Goal: Task Accomplishment & Management: Manage account settings

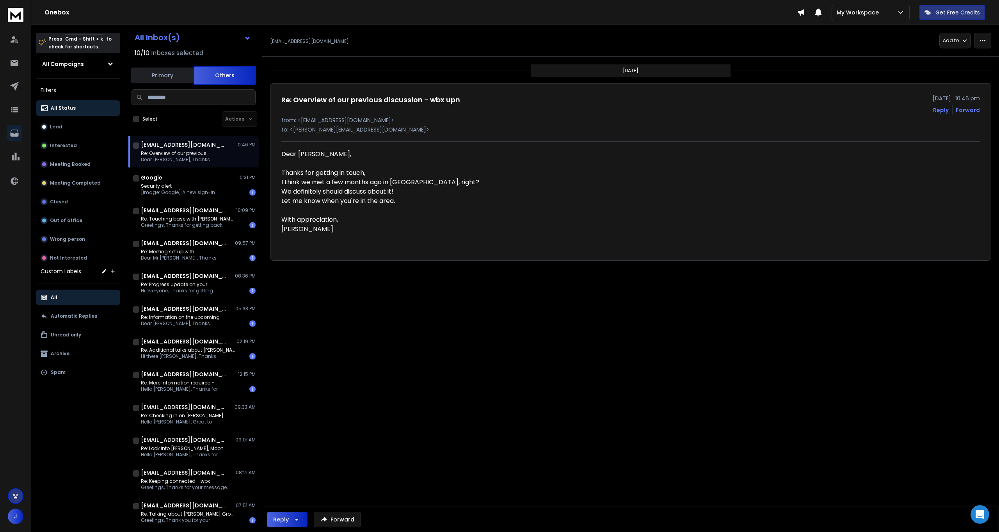
click at [162, 70] on button "Primary" at bounding box center [162, 75] width 62 height 17
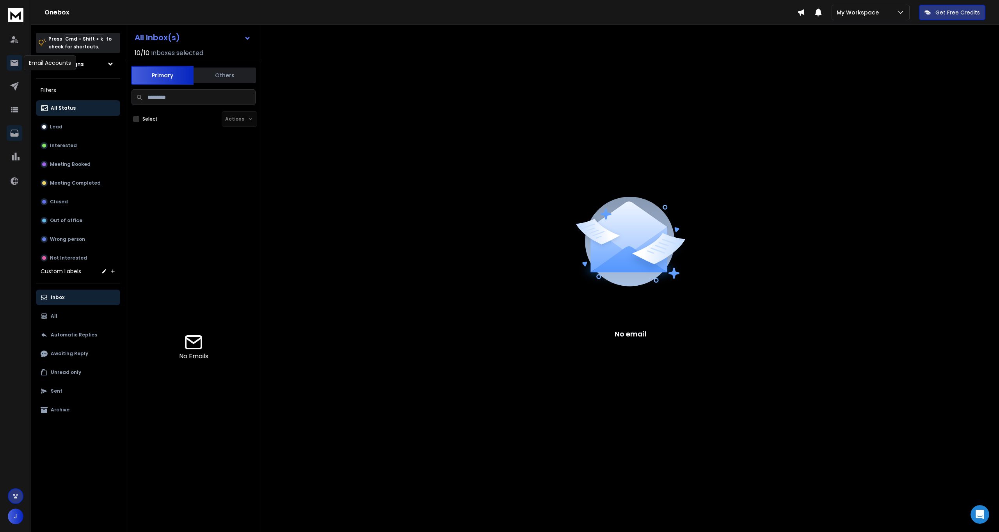
click at [13, 64] on icon at bounding box center [15, 63] width 8 height 6
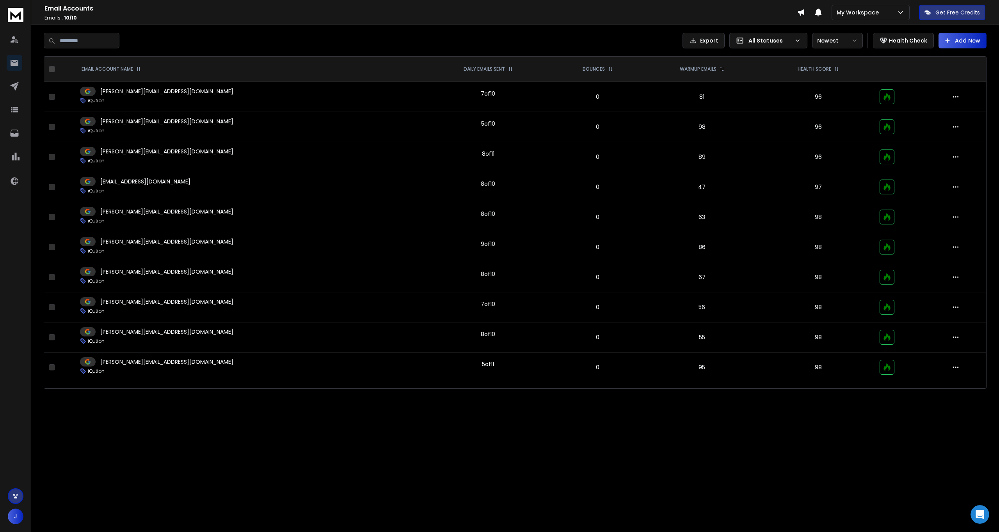
click at [440, 27] on div "Export All Statuses Newest Health Check Add New EMAIL ACCOUNT NAME DAILY EMAILS…" at bounding box center [515, 211] width 968 height 372
click at [17, 87] on icon at bounding box center [14, 86] width 9 height 9
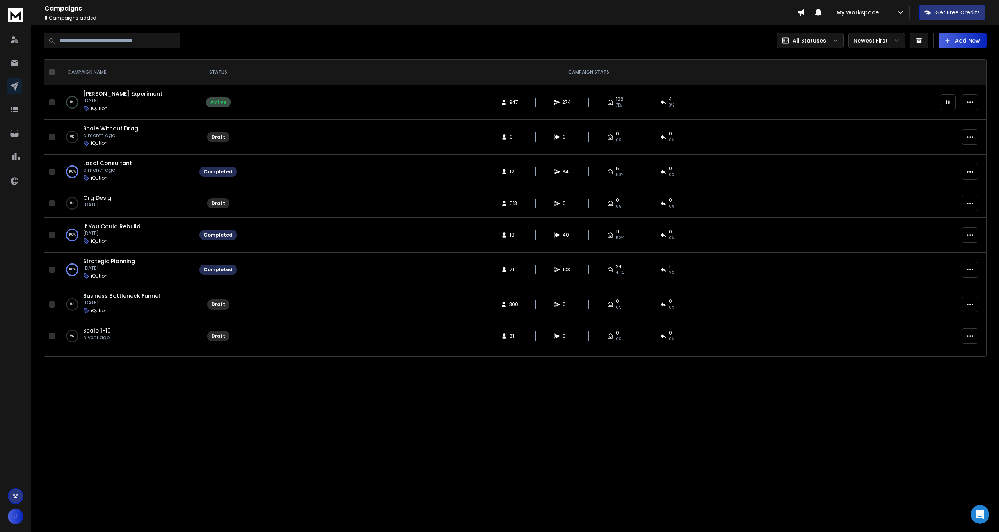
scroll to position [3980, 0]
click at [16, 520] on span "J" at bounding box center [16, 517] width 16 height 16
click at [51, 504] on p "Settings" at bounding box center [48, 504] width 22 height 8
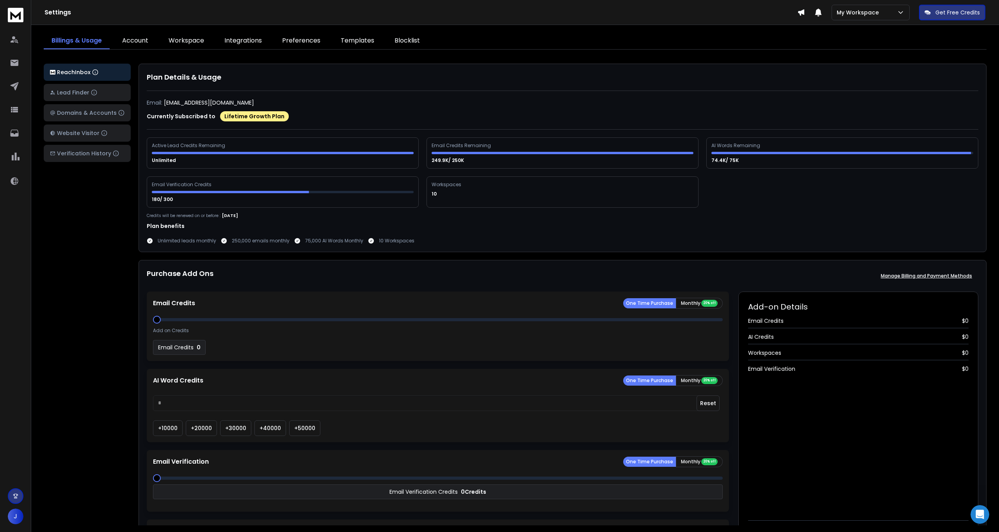
click at [137, 39] on link "Account" at bounding box center [135, 41] width 42 height 16
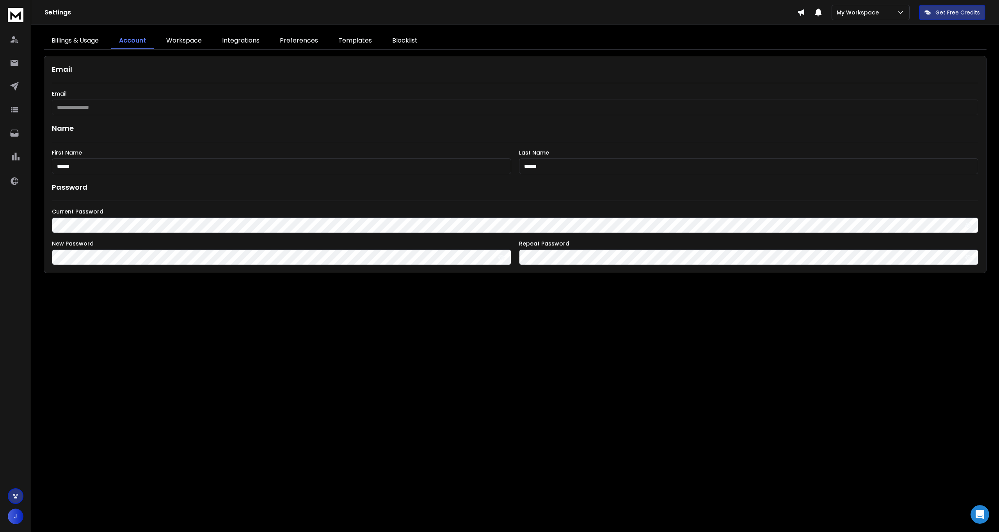
click at [185, 40] on link "Workspace" at bounding box center [184, 41] width 51 height 16
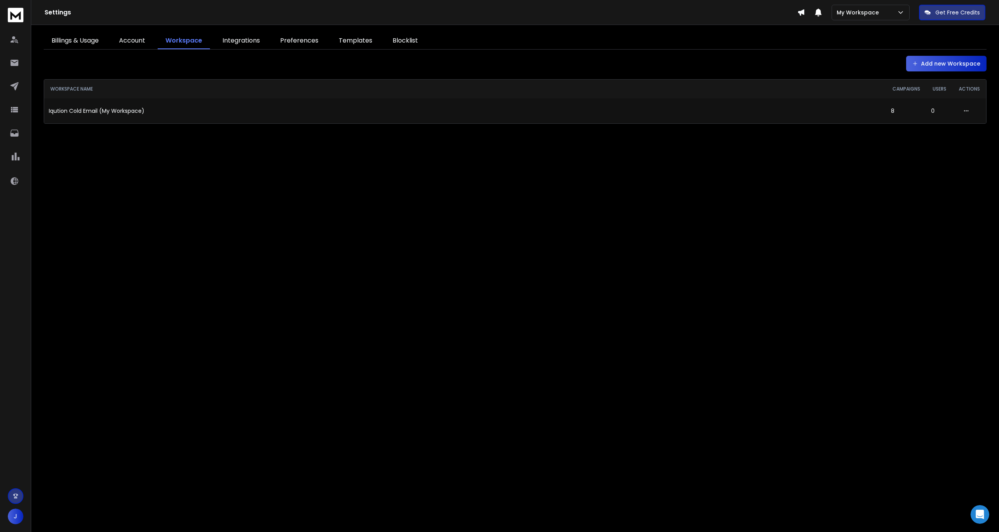
click at [894, 112] on td "8" at bounding box center [907, 110] width 40 height 25
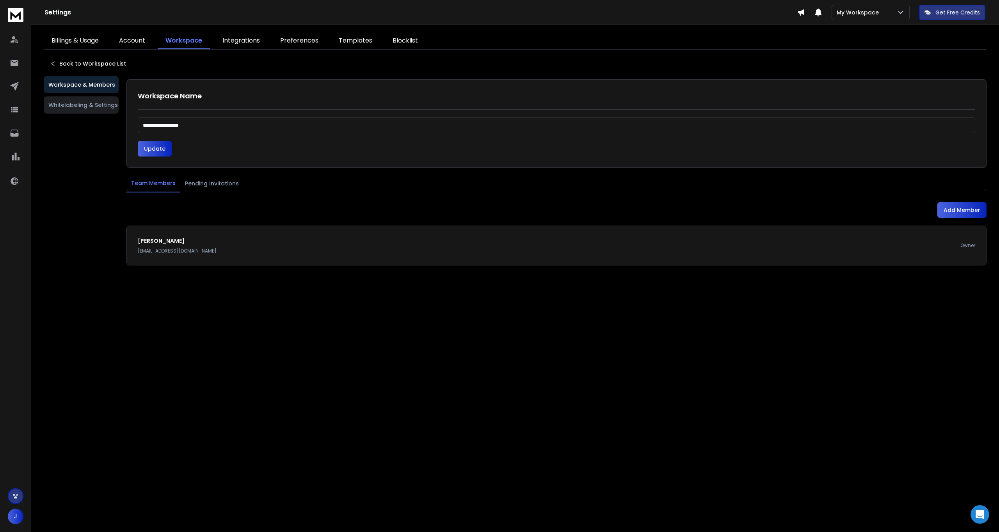
click at [95, 106] on button "Whitelabeling & Settings" at bounding box center [81, 104] width 75 height 17
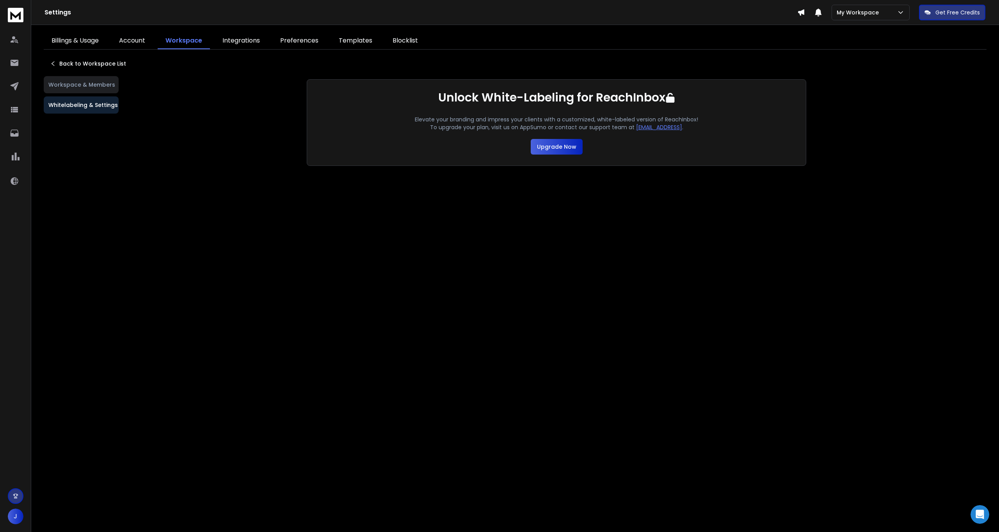
click at [241, 44] on link "Integrations" at bounding box center [241, 41] width 53 height 16
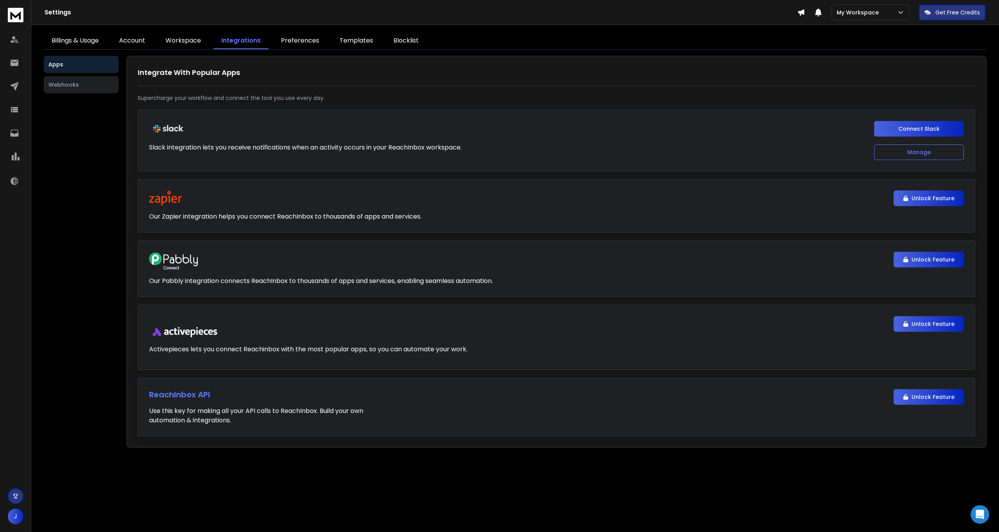
click at [303, 45] on link "Preferences" at bounding box center [300, 41] width 54 height 16
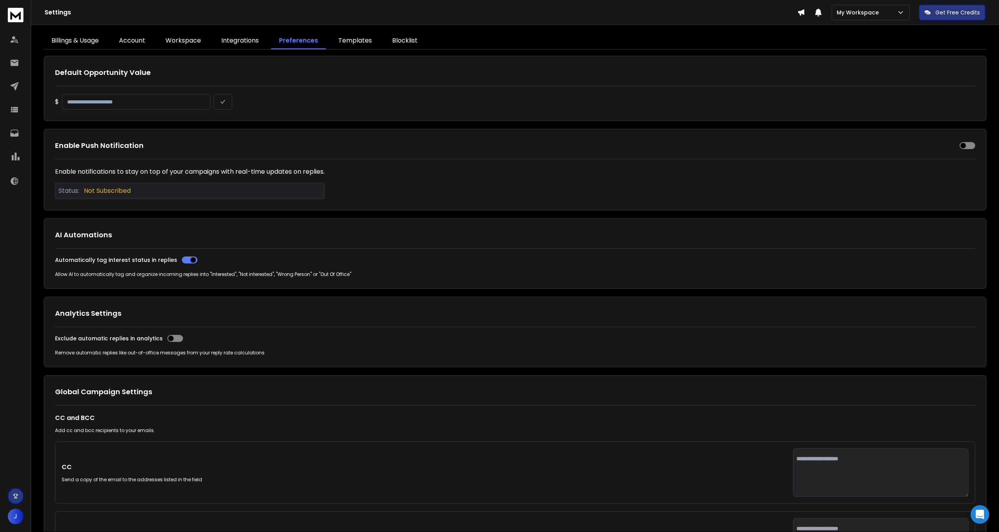
click at [966, 144] on button "button" at bounding box center [968, 145] width 16 height 7
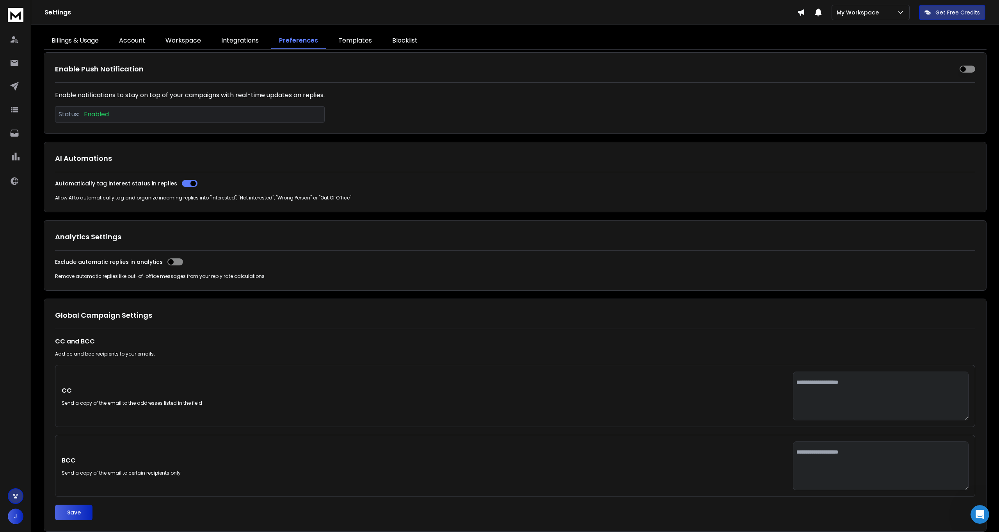
scroll to position [84, 0]
click at [174, 258] on button "Exclude automatic replies in analytics" at bounding box center [175, 261] width 16 height 7
click at [71, 512] on button "Save" at bounding box center [73, 513] width 37 height 16
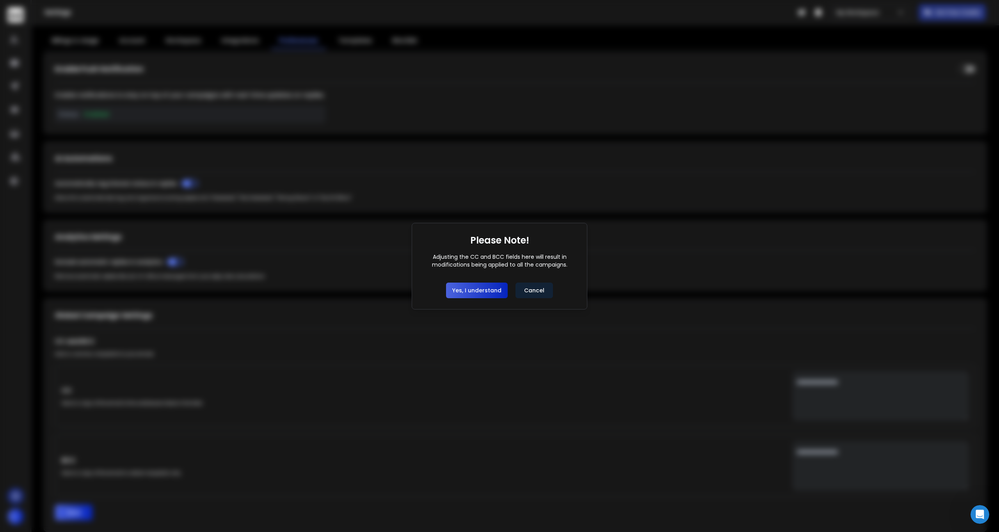
click at [466, 288] on button "Yes, I understand" at bounding box center [477, 291] width 62 height 16
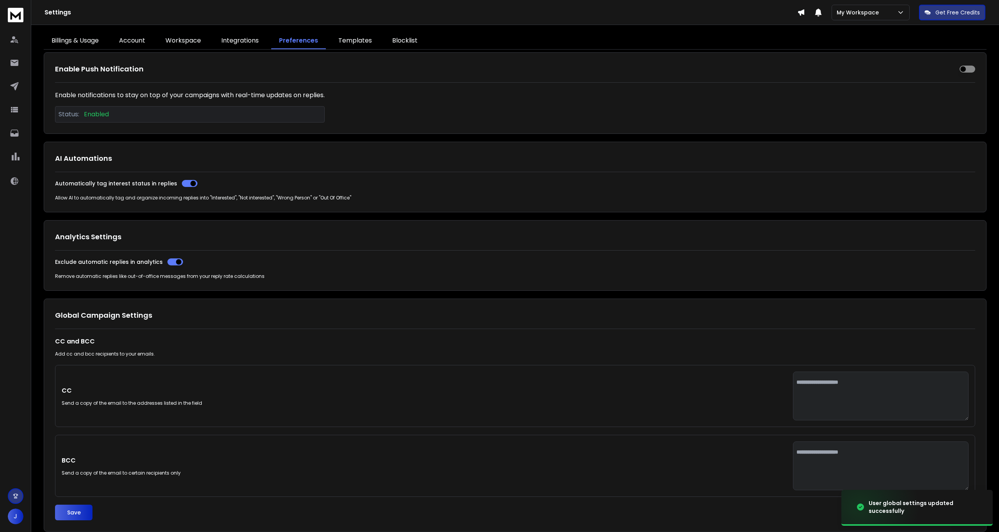
click at [862, 391] on div at bounding box center [881, 396] width 176 height 49
click at [859, 351] on p "Add cc and bcc recipients to your emails." at bounding box center [515, 354] width 921 height 6
click at [958, 383] on div at bounding box center [881, 396] width 176 height 49
click at [958, 452] on div at bounding box center [881, 466] width 176 height 49
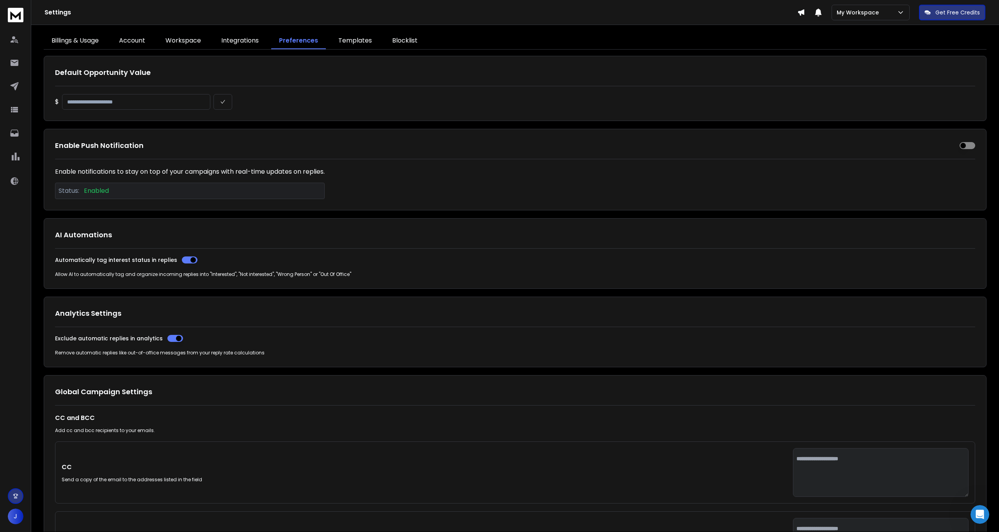
scroll to position [0, 0]
click at [356, 38] on link "Templates" at bounding box center [355, 41] width 49 height 16
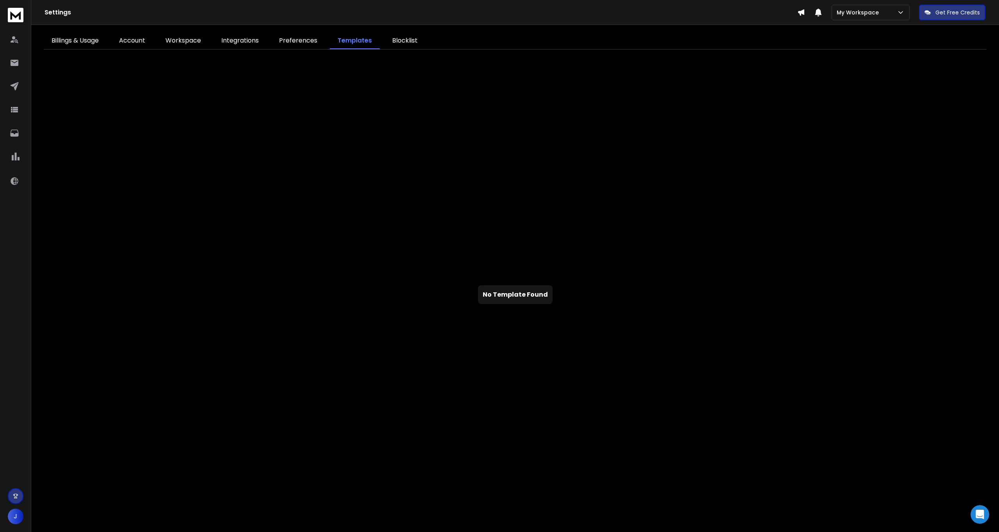
click at [406, 40] on link "Blocklist" at bounding box center [405, 41] width 41 height 16
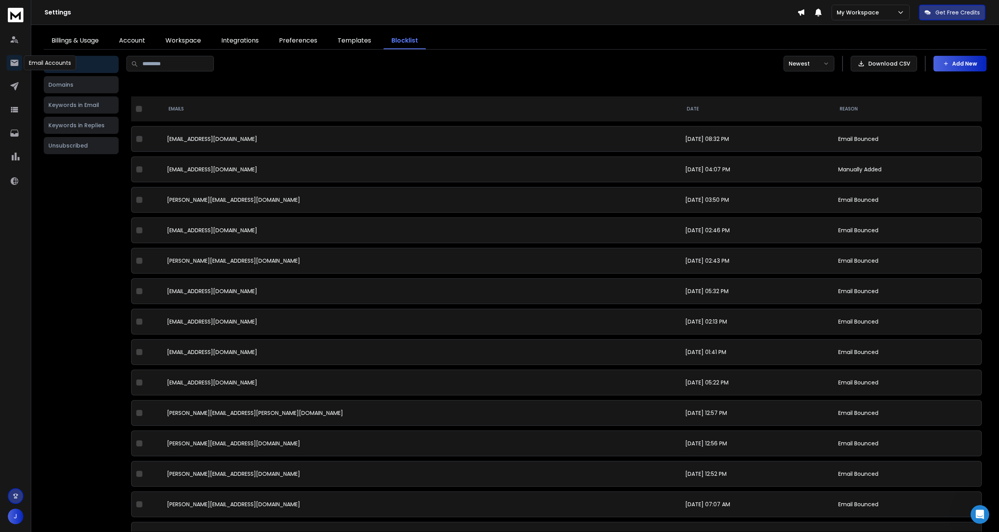
click at [16, 57] on link at bounding box center [15, 63] width 16 height 16
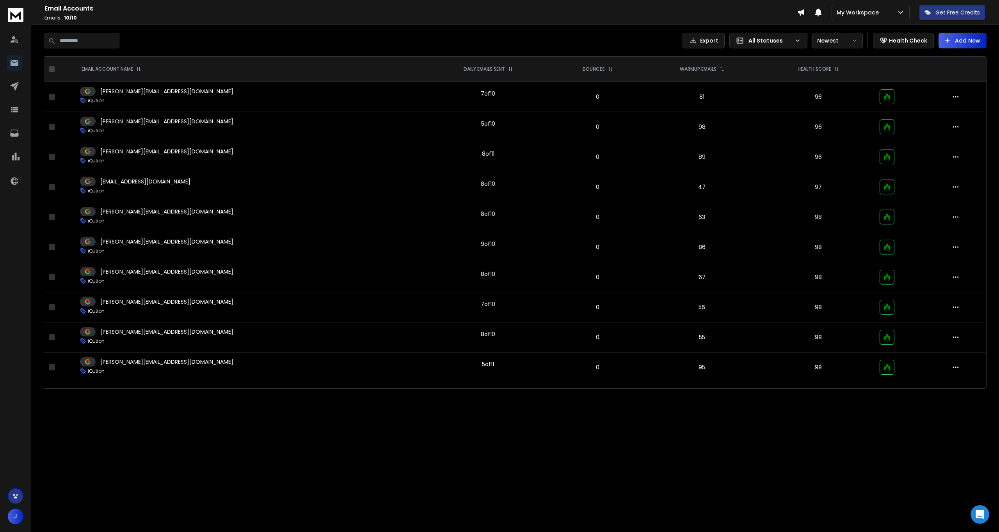
click at [213, 98] on div "iQution" at bounding box center [249, 101] width 339 height 6
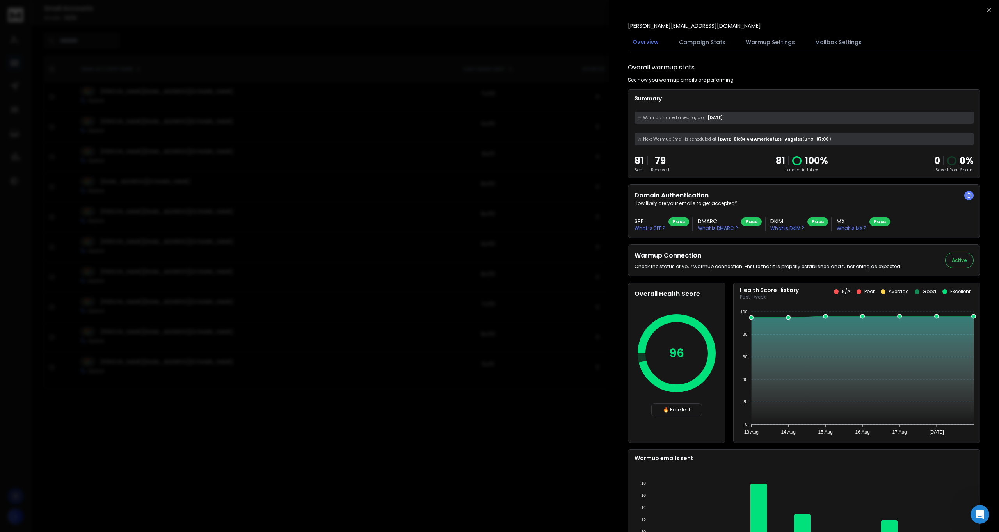
click at [706, 47] on button "Campaign Stats" at bounding box center [703, 42] width 56 height 17
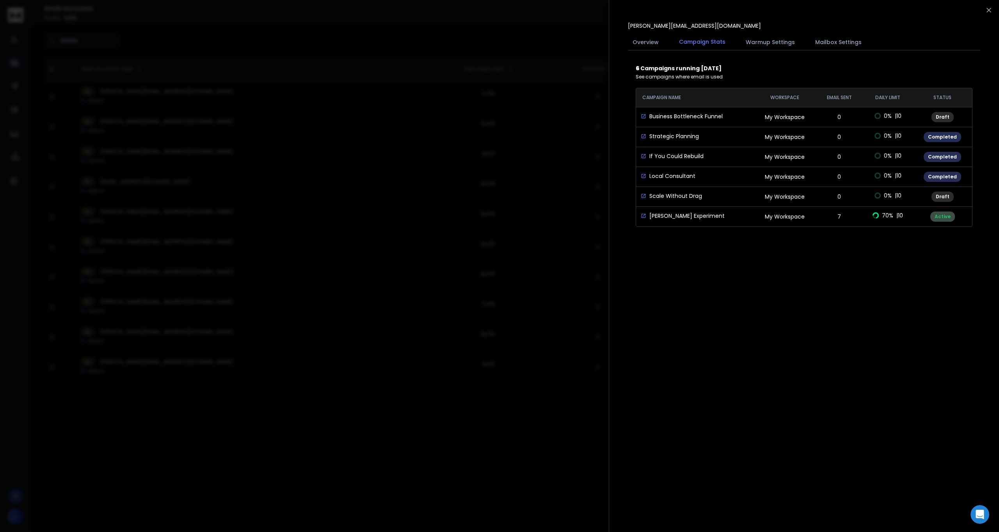
click at [762, 44] on button "Warmup Settings" at bounding box center [770, 42] width 59 height 17
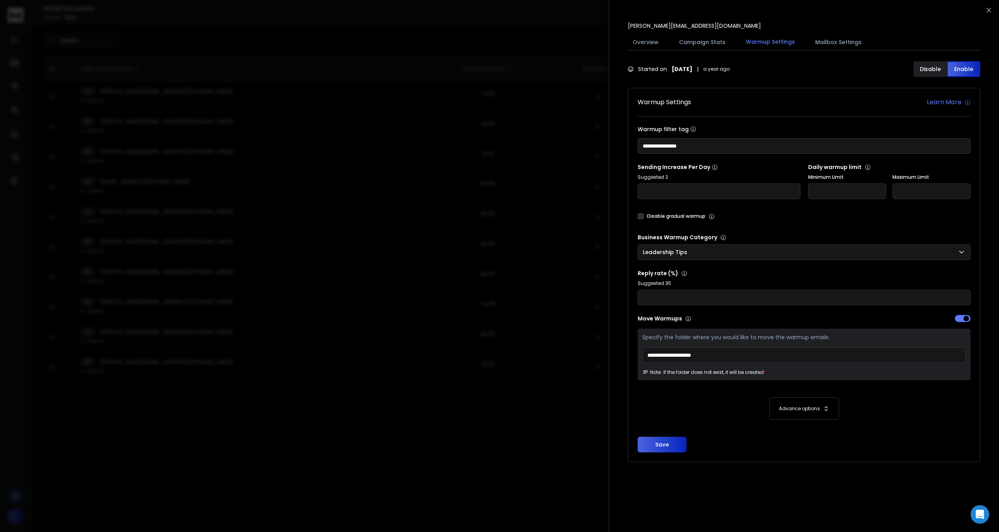
click at [797, 414] on div "Advance options" at bounding box center [804, 408] width 70 height 22
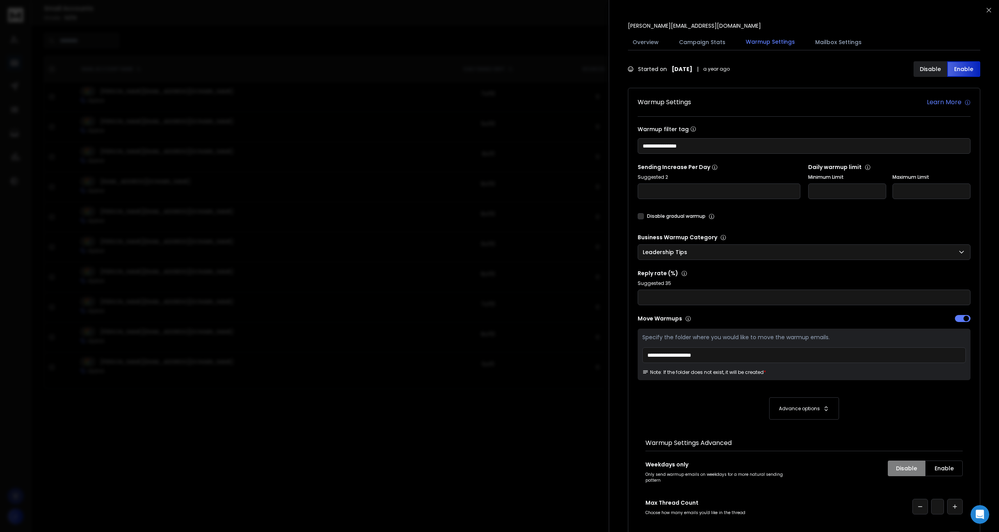
click at [827, 44] on button "Mailbox Settings" at bounding box center [839, 42] width 56 height 17
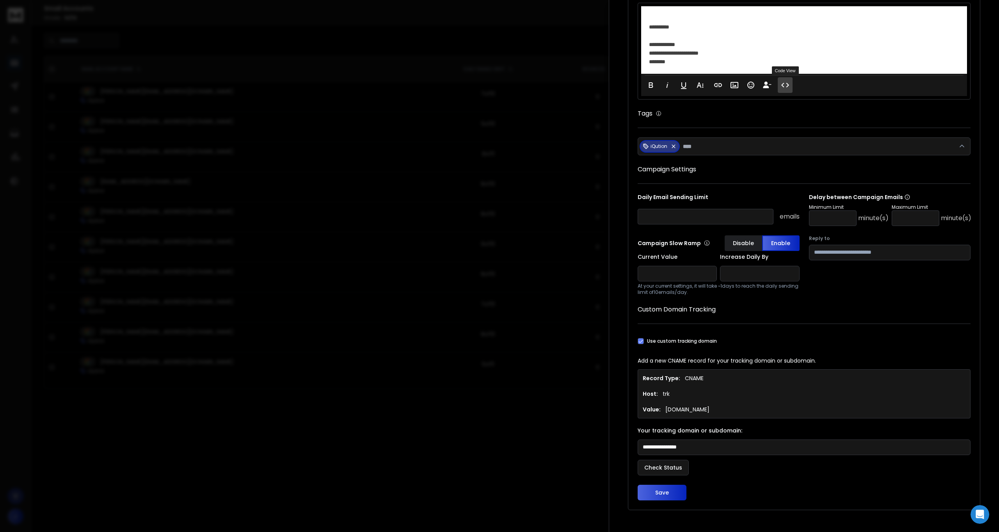
scroll to position [141, 0]
click at [680, 470] on button "Check Status" at bounding box center [663, 468] width 51 height 16
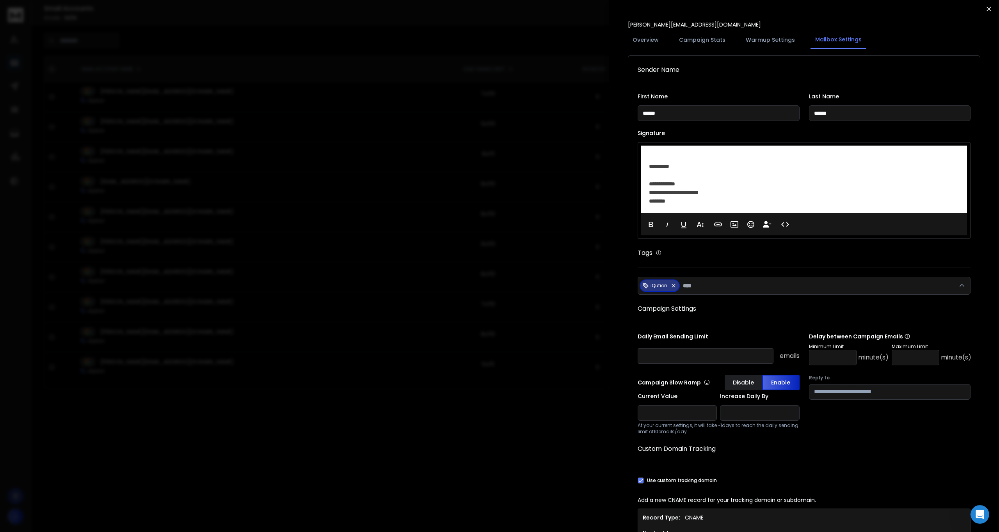
click at [987, 11] on icon "button" at bounding box center [989, 9] width 8 height 8
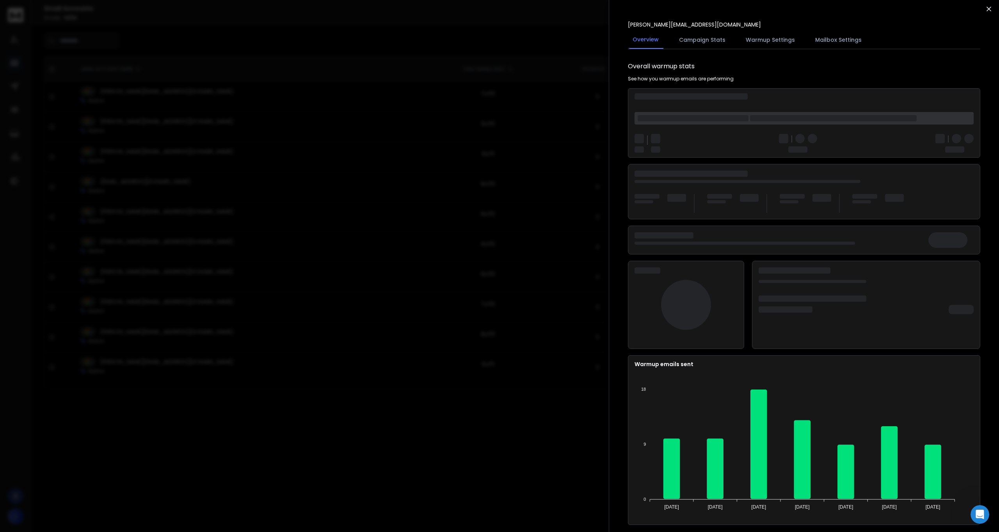
scroll to position [0, 0]
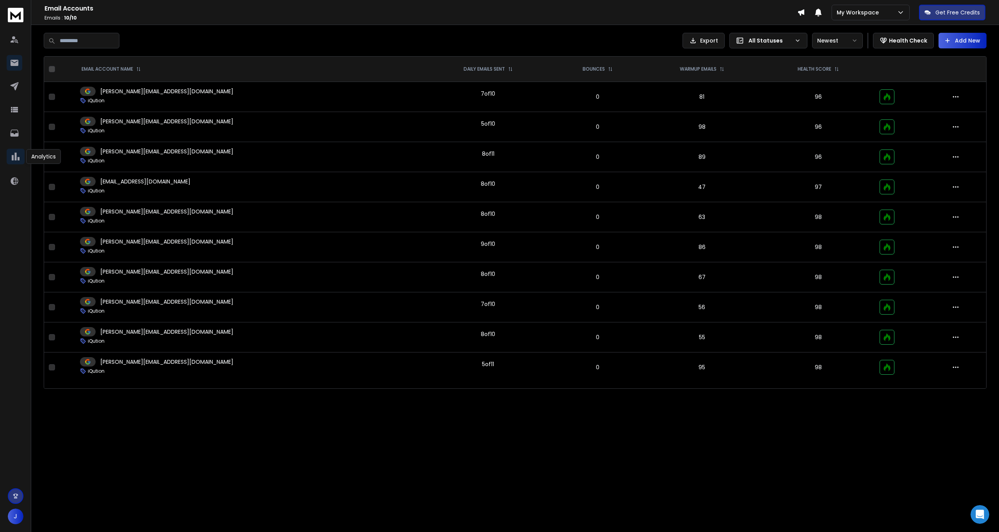
click at [14, 160] on icon at bounding box center [16, 157] width 8 height 8
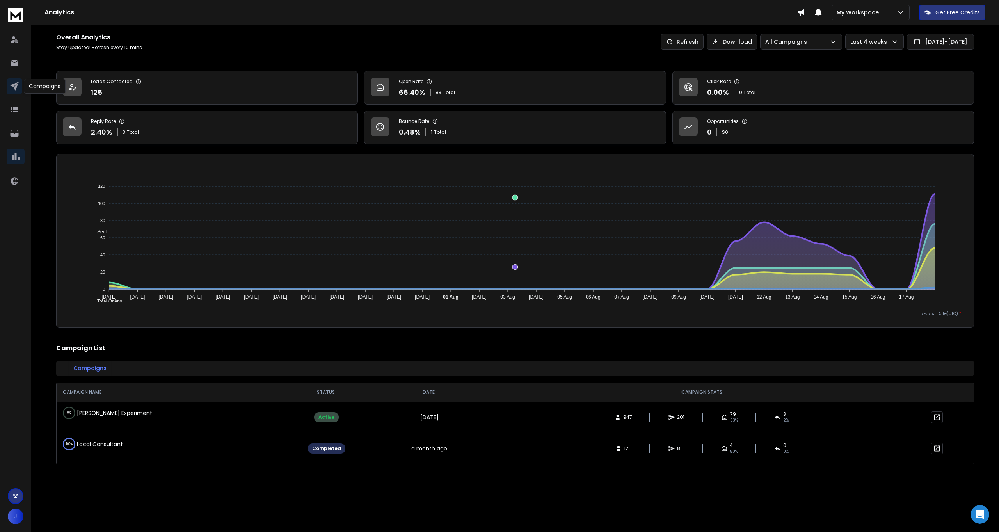
click at [18, 81] on link at bounding box center [15, 86] width 16 height 16
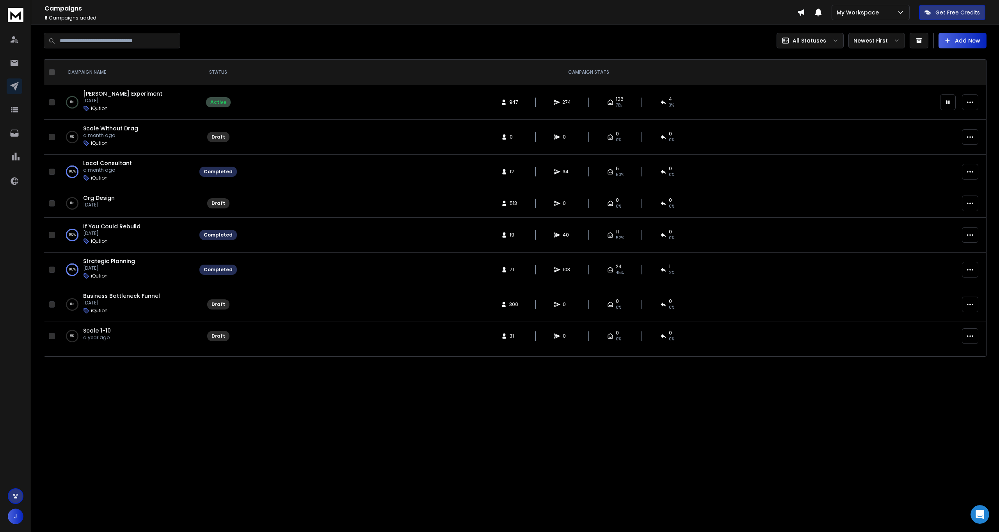
click at [16, 13] on img at bounding box center [16, 15] width 16 height 14
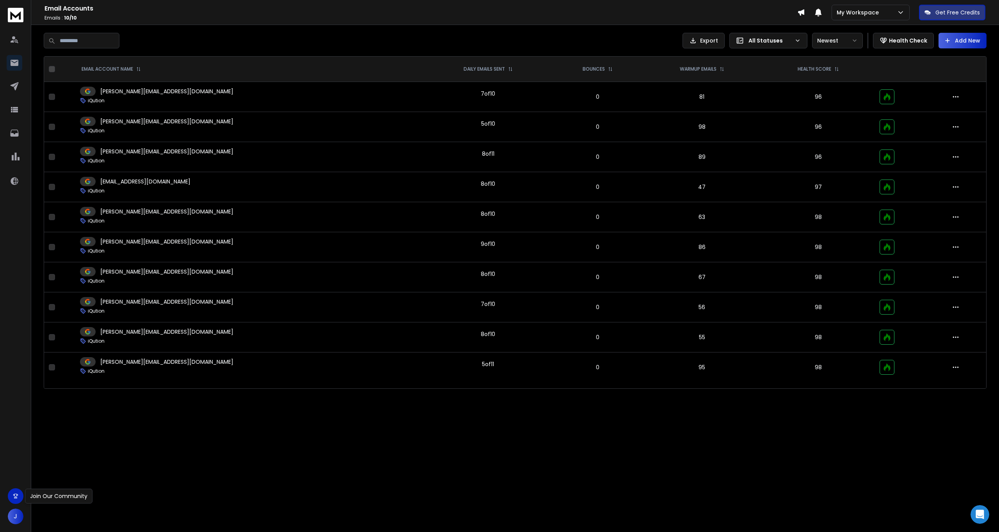
click at [14, 498] on icon at bounding box center [15, 496] width 4 height 4
click at [18, 513] on span "J" at bounding box center [16, 517] width 16 height 16
click at [64, 499] on div "Settings" at bounding box center [71, 503] width 74 height 12
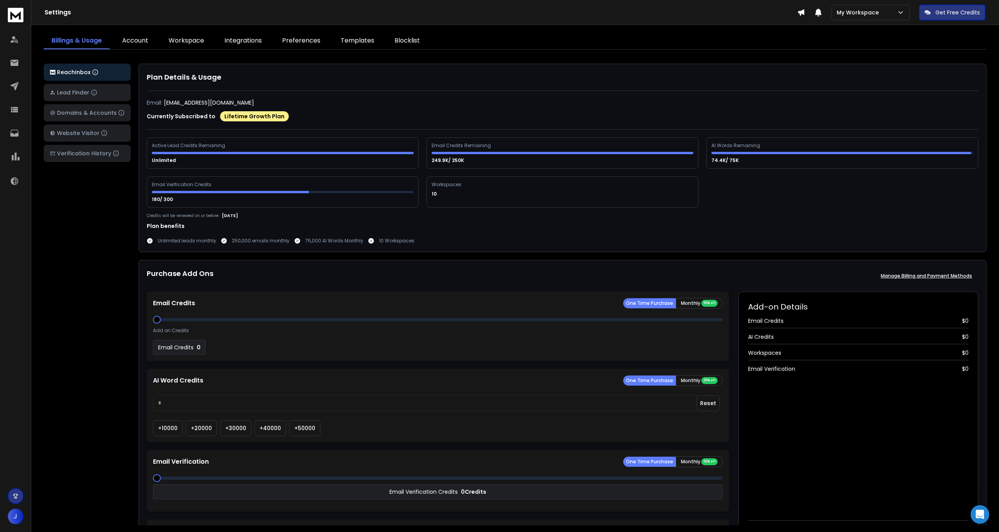
click at [81, 109] on button "Domains & Accounts" at bounding box center [87, 112] width 87 height 17
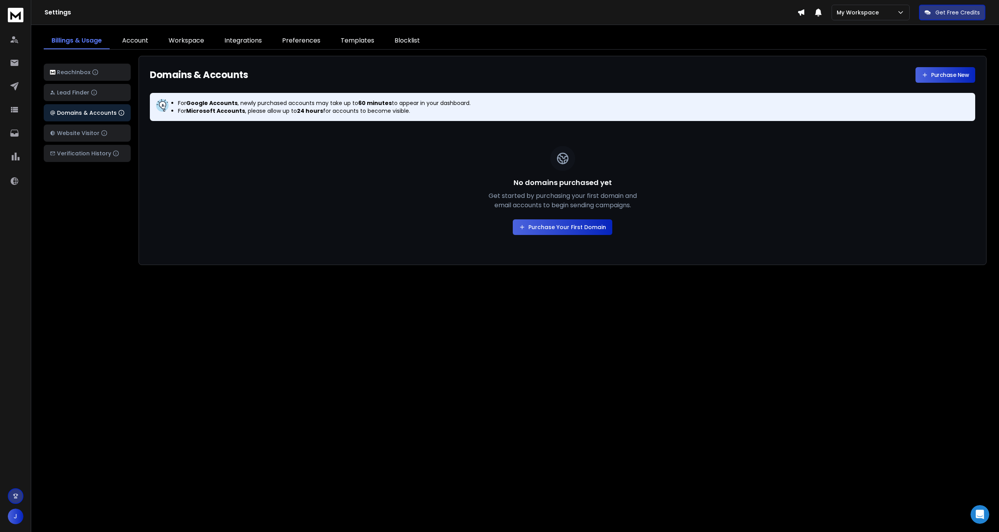
click at [80, 96] on button "Lead Finder" at bounding box center [87, 92] width 87 height 17
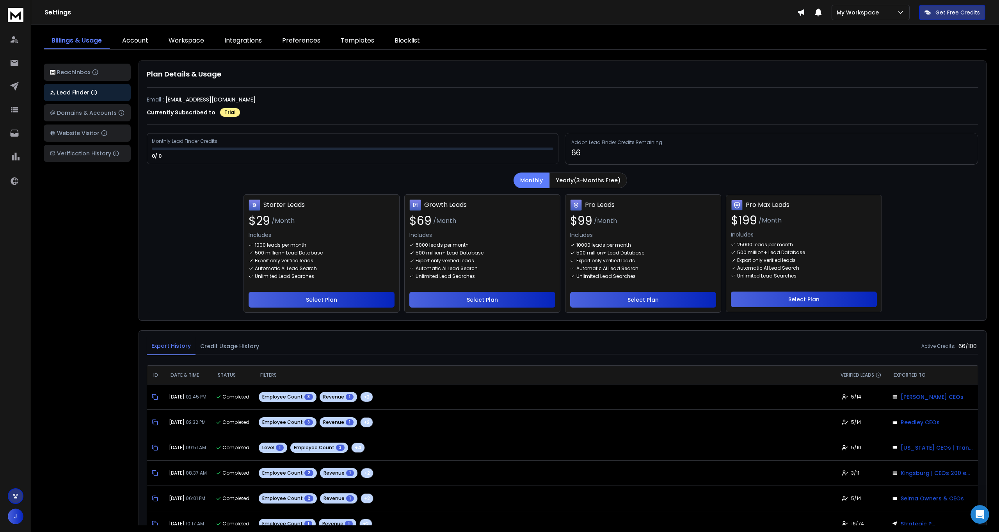
click at [78, 71] on button "ReachInbox" at bounding box center [87, 72] width 87 height 17
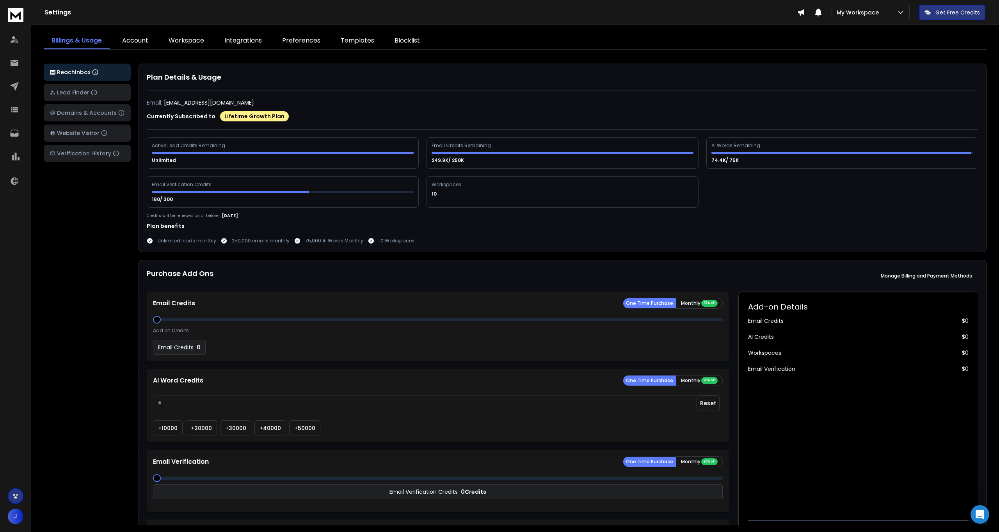
click at [301, 42] on link "Preferences" at bounding box center [301, 41] width 54 height 16
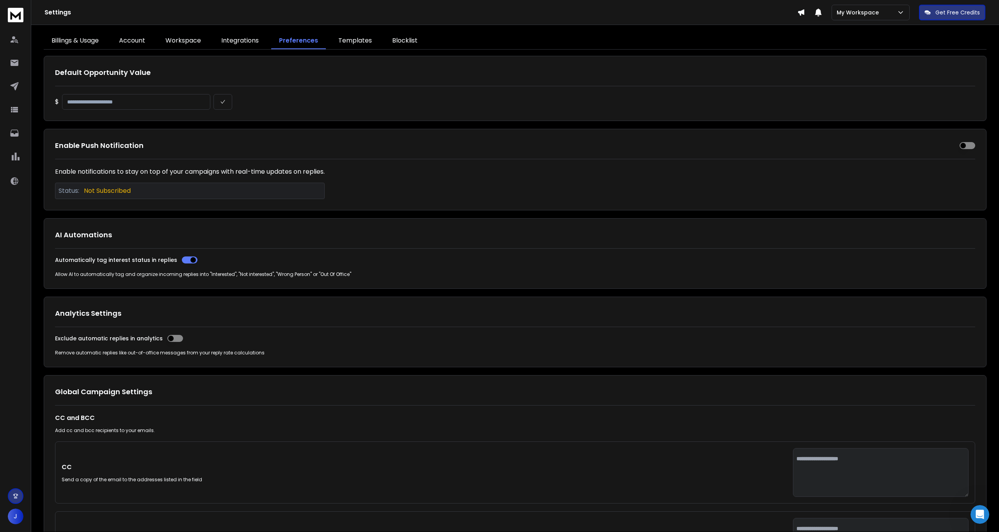
click at [965, 148] on button "button" at bounding box center [968, 145] width 16 height 7
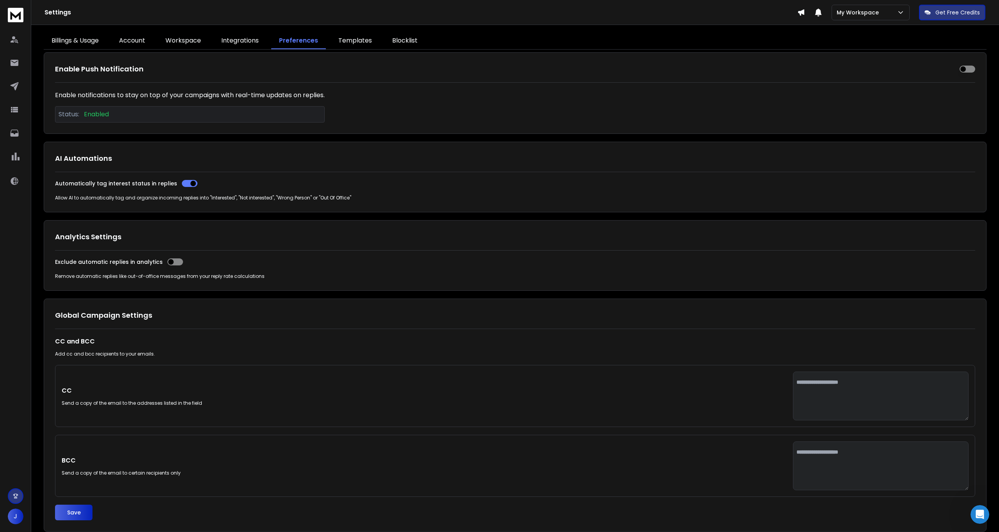
click at [75, 513] on div "Global Campaign Settings CC and BCC Add cc and bcc recipients to your emails. C…" at bounding box center [515, 415] width 943 height 233
click at [73, 505] on button "Save" at bounding box center [73, 513] width 37 height 16
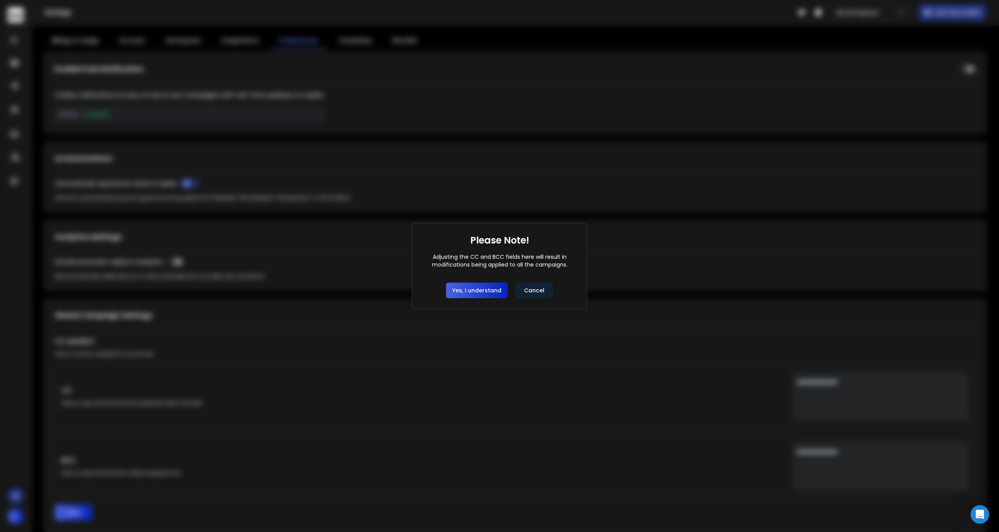
click at [482, 288] on button "Yes, I understand" at bounding box center [477, 291] width 62 height 16
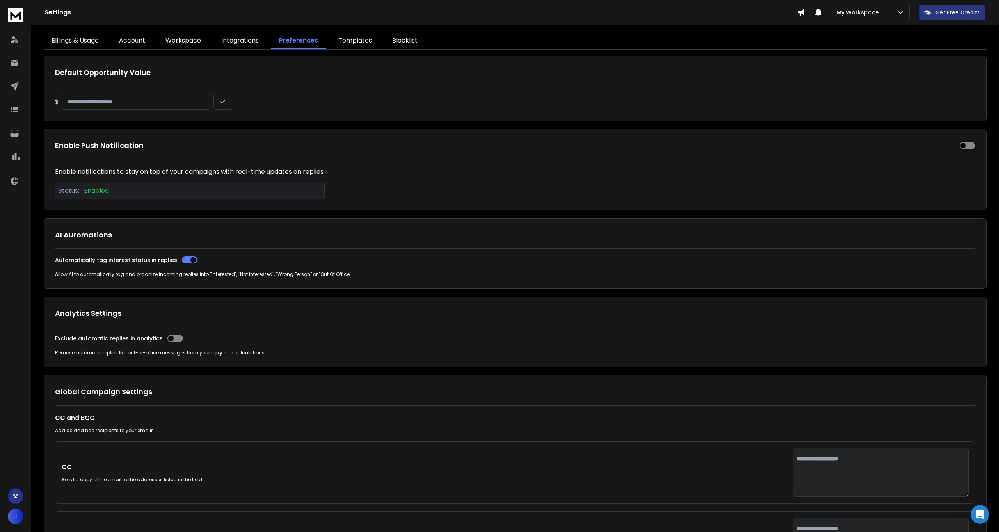
click at [172, 340] on button "Exclude automatic replies in analytics" at bounding box center [175, 338] width 16 height 7
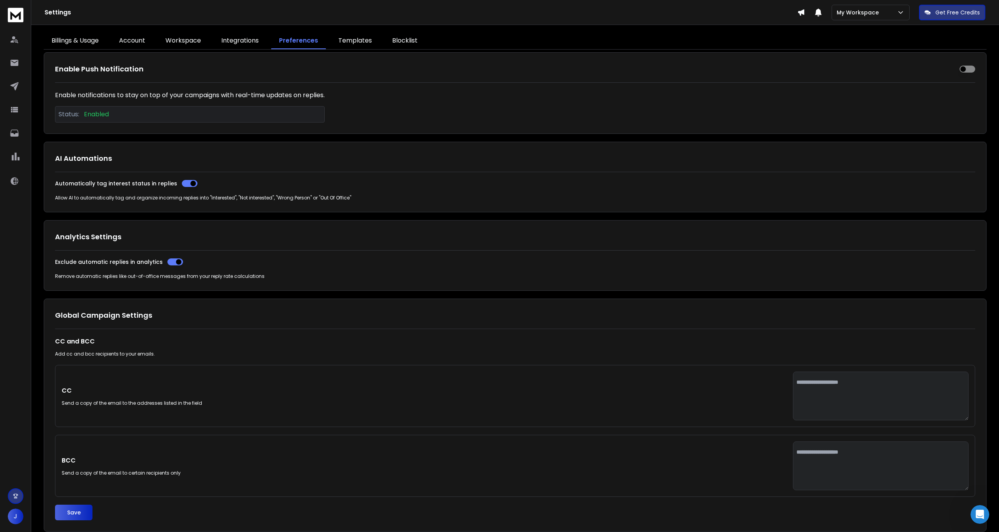
click at [80, 507] on button "Save" at bounding box center [73, 513] width 37 height 16
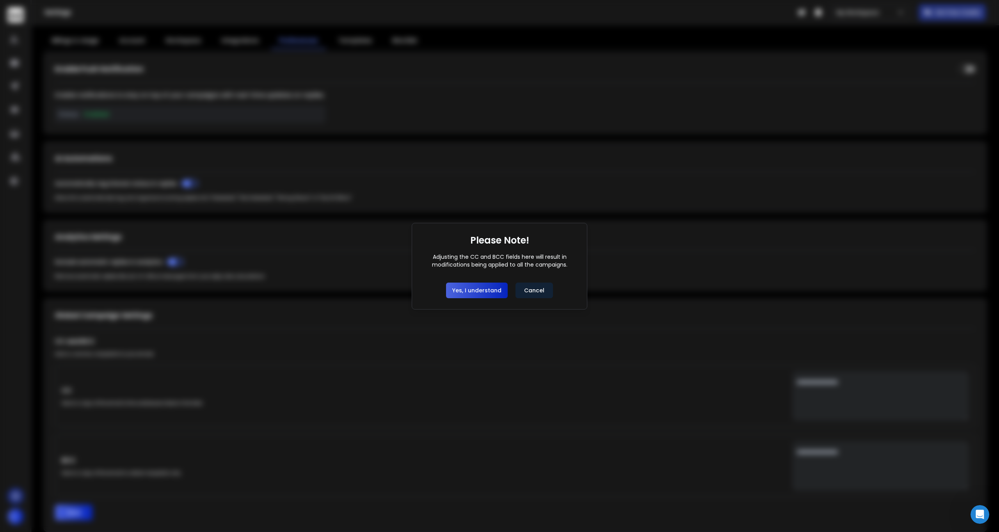
click at [481, 294] on button "Yes, I understand" at bounding box center [477, 291] width 62 height 16
